Goal: Navigation & Orientation: Find specific page/section

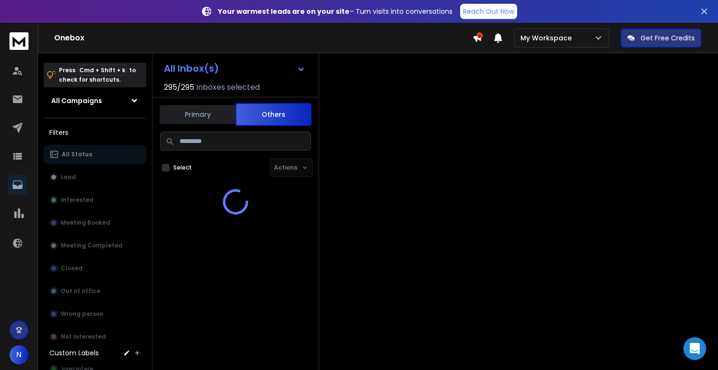
click at [264, 109] on button "Others" at bounding box center [273, 114] width 76 height 23
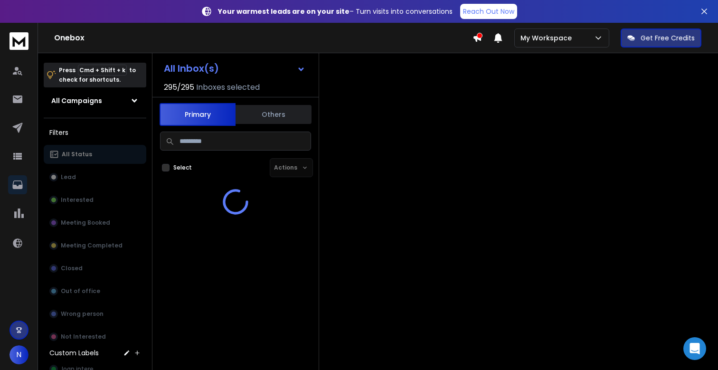
click at [217, 112] on button "Primary" at bounding box center [198, 114] width 76 height 23
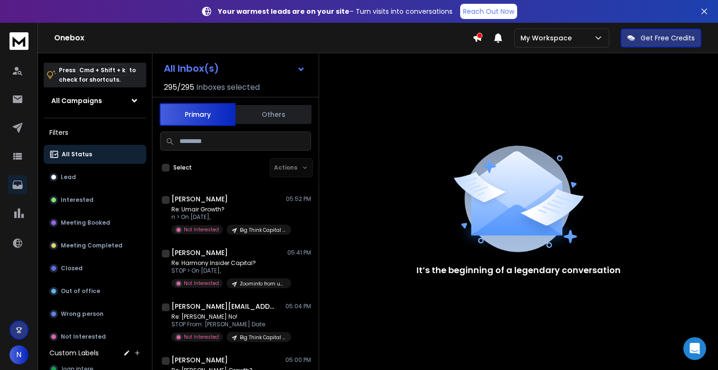
click at [266, 115] on button "Others" at bounding box center [273, 114] width 76 height 21
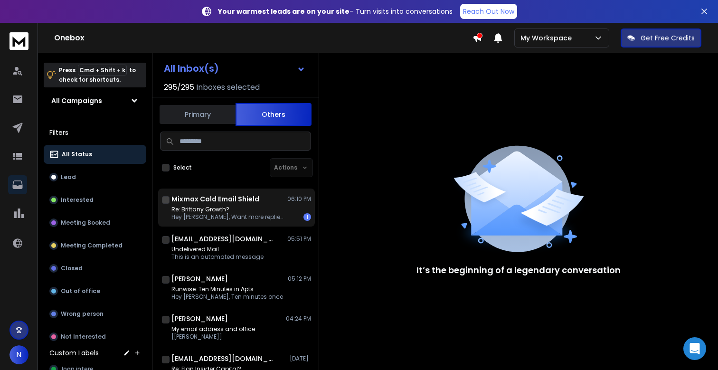
click at [233, 194] on h1 "Mixmax Cold Email Shield" at bounding box center [215, 198] width 88 height 9
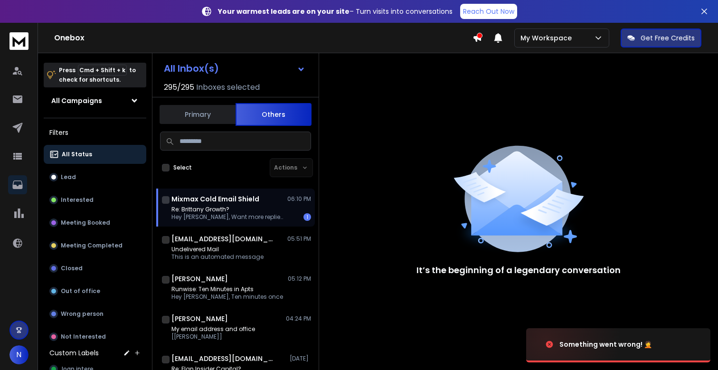
click at [209, 121] on button "Primary" at bounding box center [198, 114] width 76 height 21
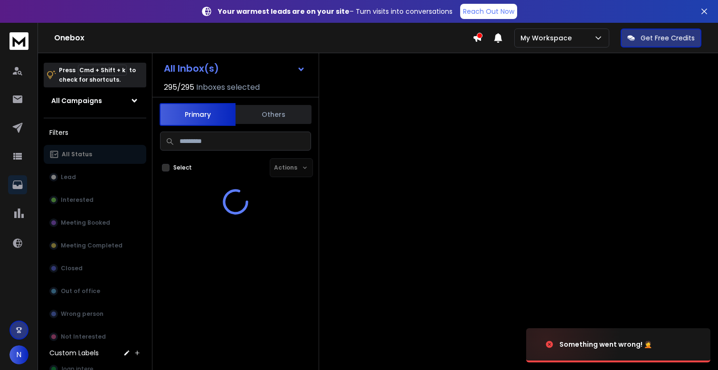
click at [209, 121] on button "Primary" at bounding box center [198, 114] width 76 height 23
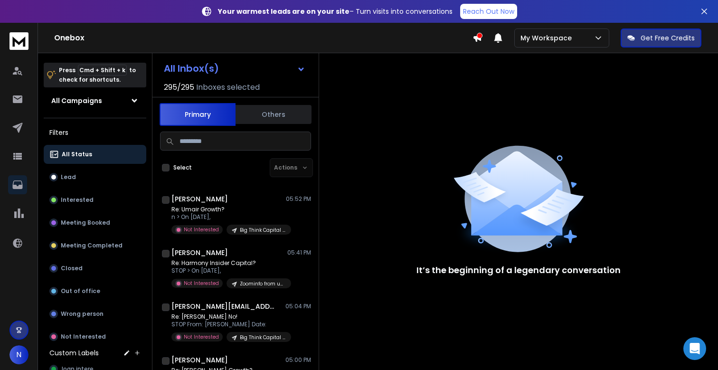
click at [259, 115] on button "Others" at bounding box center [273, 114] width 76 height 21
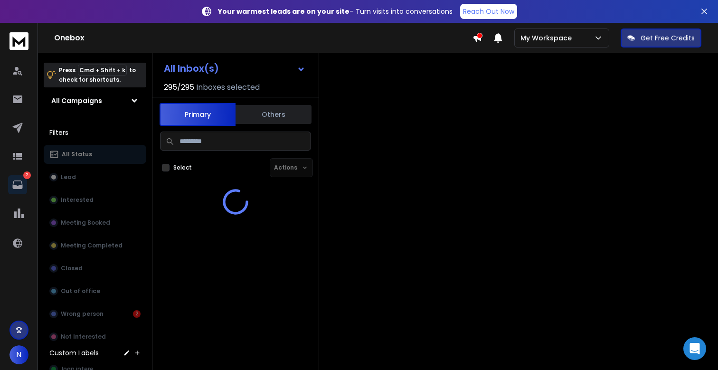
click at [189, 108] on button "Primary" at bounding box center [198, 114] width 76 height 23
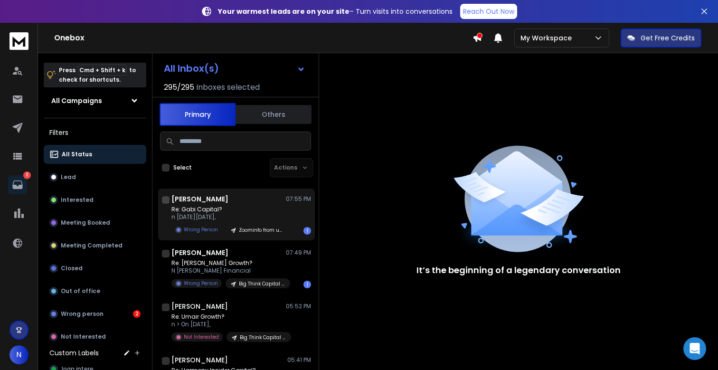
drag, startPoint x: 272, startPoint y: 170, endPoint x: 250, endPoint y: 207, distance: 43.6
click at [250, 207] on p "Re: Gabi Capital?" at bounding box center [228, 210] width 114 height 8
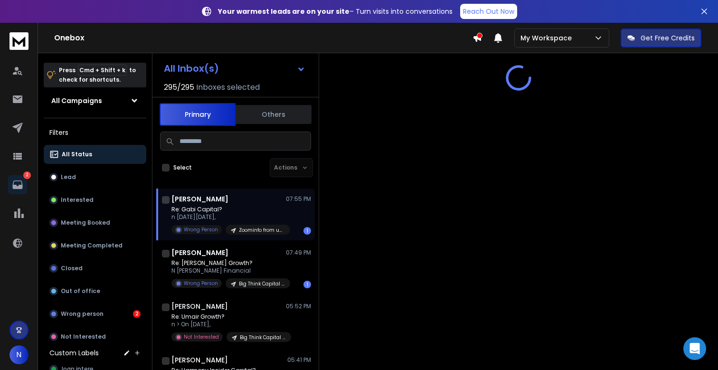
click at [250, 207] on p "Re: Gabi Capital?" at bounding box center [228, 210] width 114 height 8
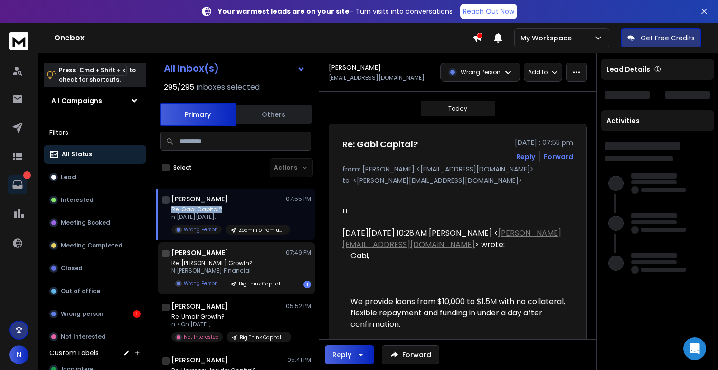
click at [256, 247] on div "[PERSON_NAME] 07:49 PM Re: [PERSON_NAME] Growth? N [PERSON_NAME] Financial Wron…" at bounding box center [236, 268] width 157 height 52
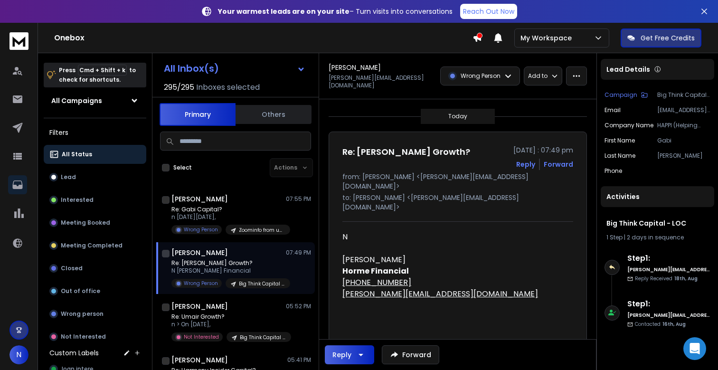
click at [282, 94] on div "All Inbox(s) 295 / 295 Inboxes selected Primary Others Select Actions [PERSON_N…" at bounding box center [235, 238] width 166 height 370
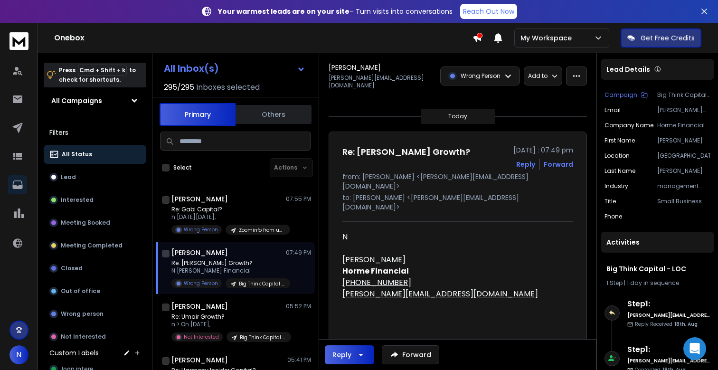
click at [275, 104] on div "All Inbox(s) 295 / 295 Inboxes selected Primary Others Select Actions [PERSON_N…" at bounding box center [235, 238] width 166 height 370
click at [275, 105] on button "Others" at bounding box center [273, 114] width 76 height 21
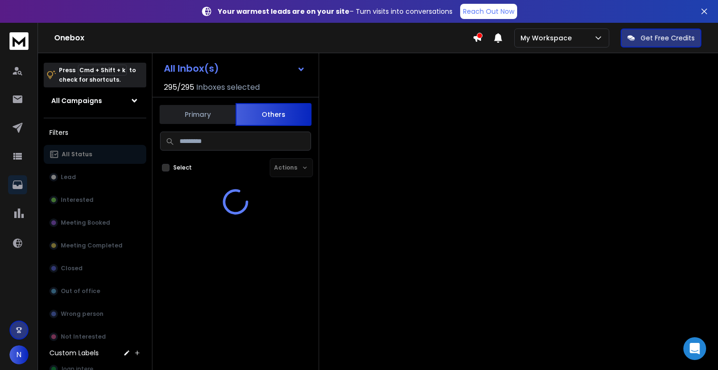
click at [273, 112] on button "Others" at bounding box center [273, 114] width 76 height 23
click at [273, 113] on button "Others" at bounding box center [273, 114] width 76 height 23
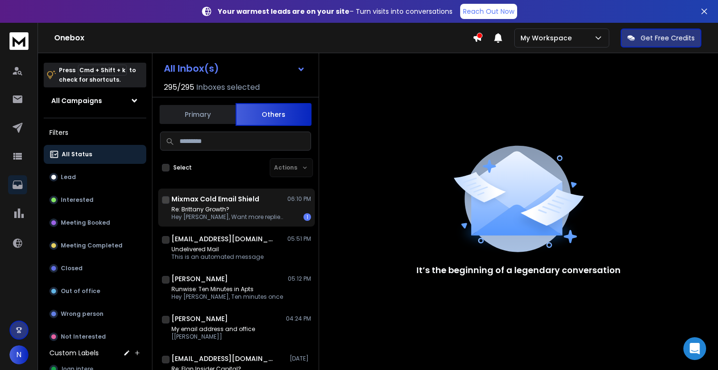
click at [230, 195] on h1 "Mixmax Cold Email Shield" at bounding box center [215, 198] width 88 height 9
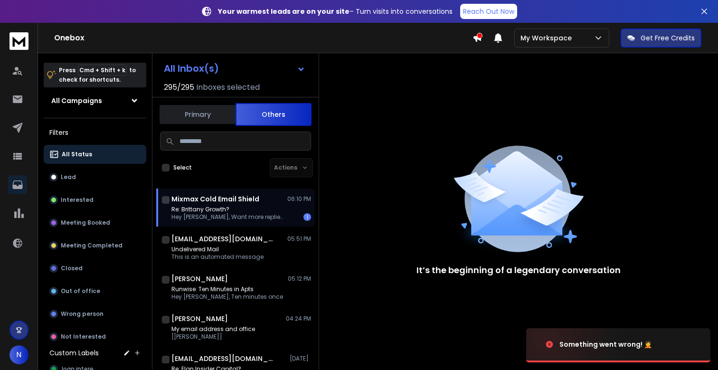
click at [208, 95] on div "All Inbox(s) 295 / 295 Inboxes selected Primary Others Select Actions Mixmax Co…" at bounding box center [235, 238] width 166 height 370
click at [205, 121] on button "Primary" at bounding box center [198, 114] width 76 height 21
